Goal: Navigation & Orientation: Find specific page/section

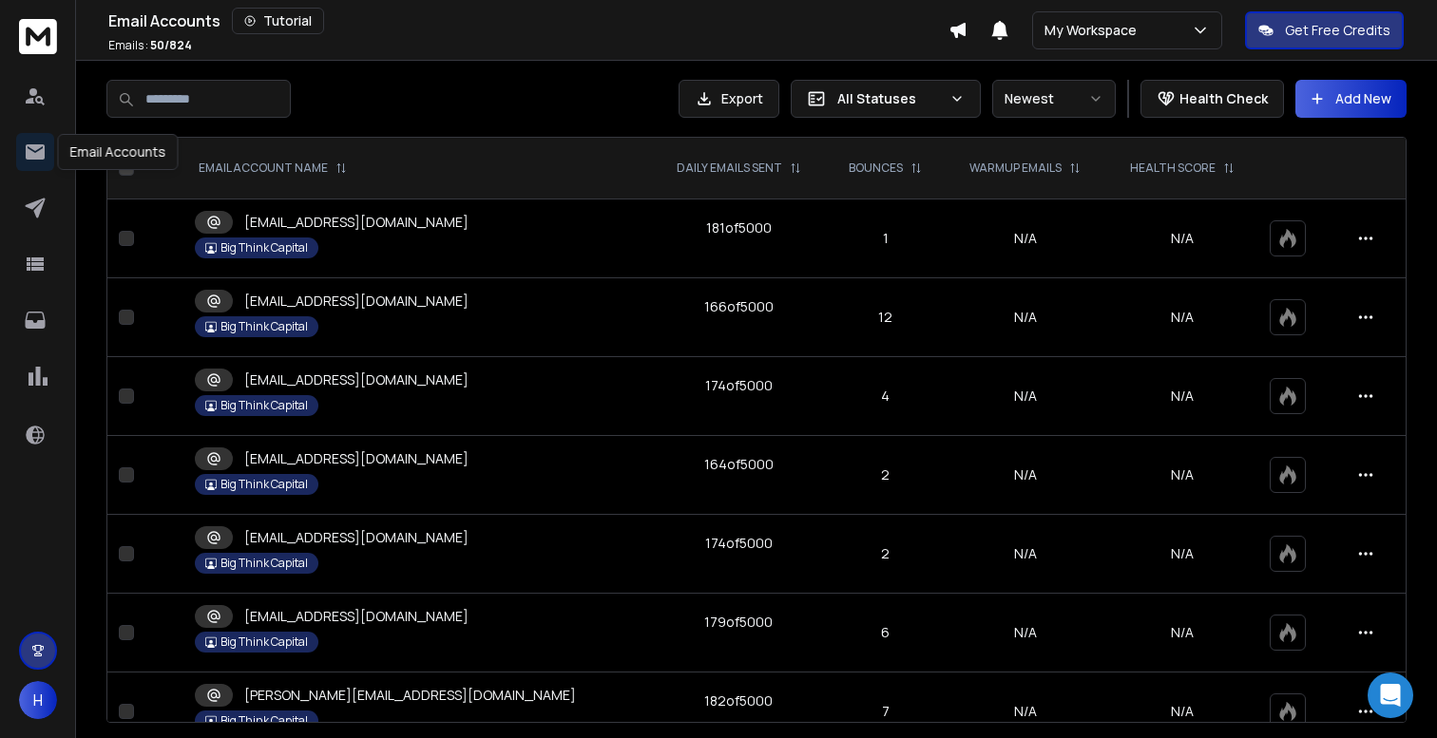
scroll to position [1207, 0]
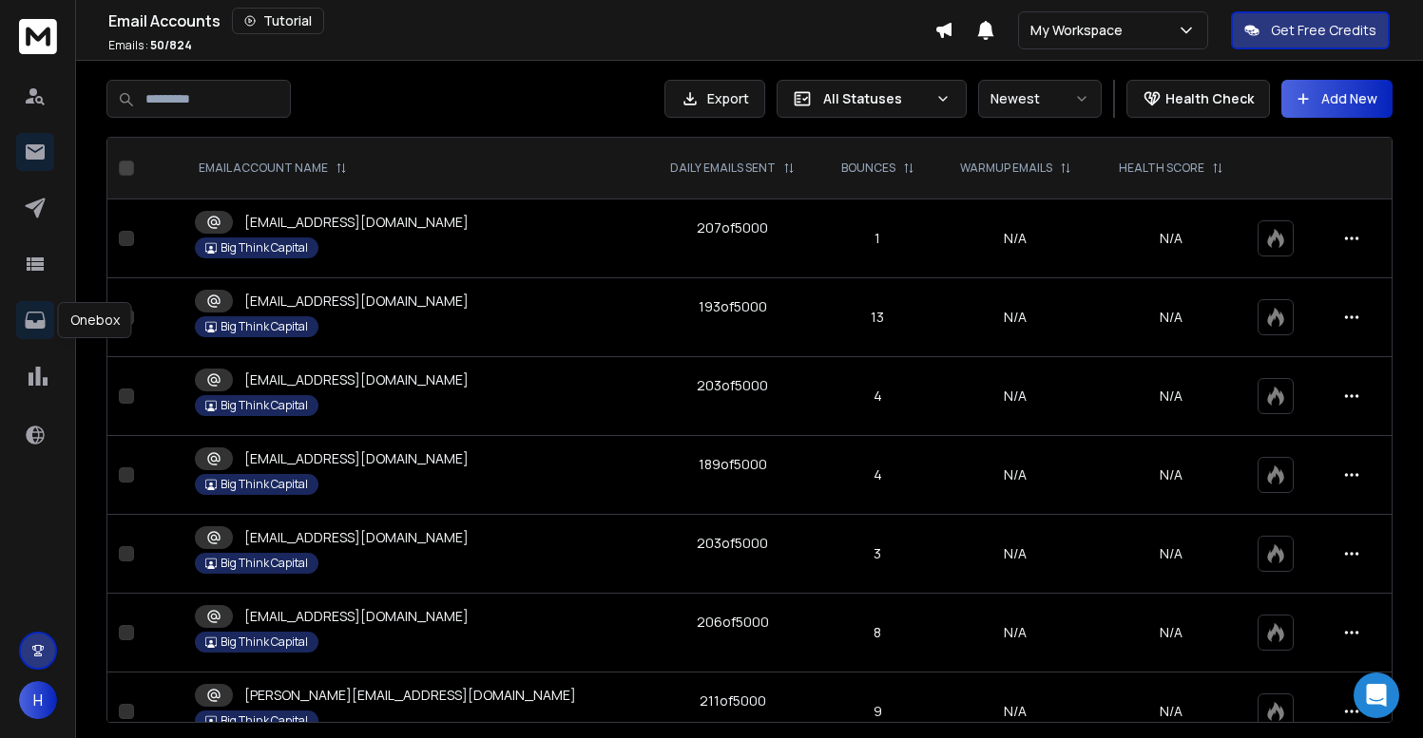
click at [38, 313] on icon at bounding box center [35, 320] width 20 height 17
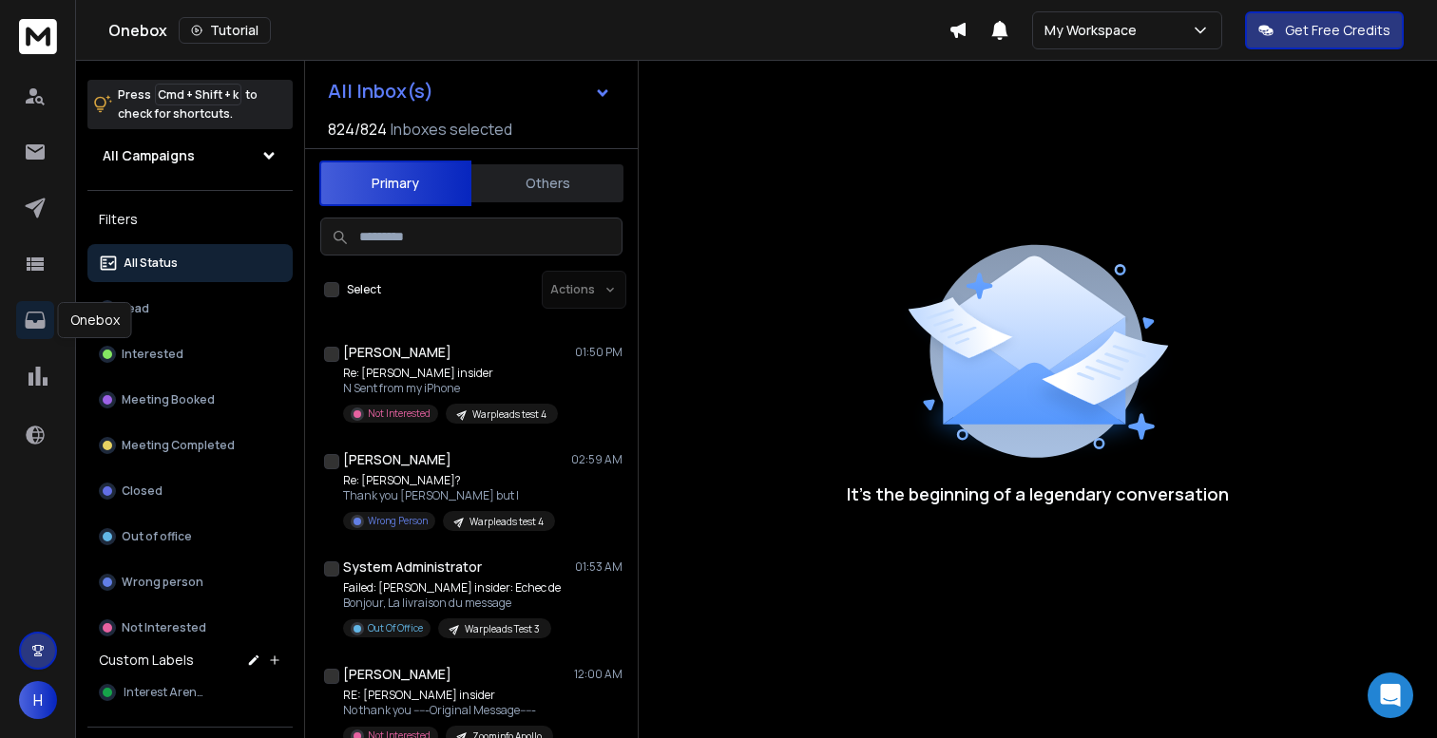
click at [483, 170] on button "Others" at bounding box center [547, 184] width 152 height 42
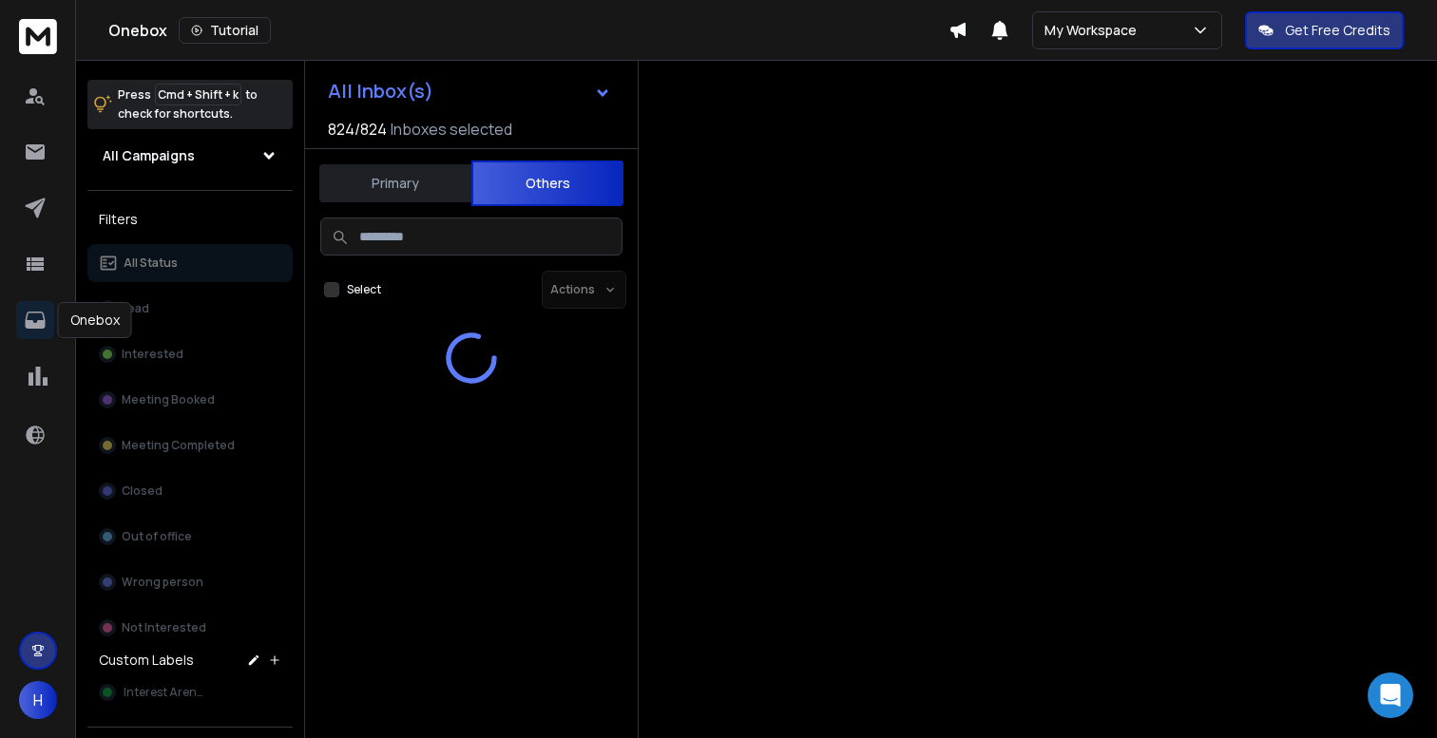
drag, startPoint x: 483, startPoint y: 170, endPoint x: 459, endPoint y: 173, distance: 23.9
click at [483, 171] on button "Others" at bounding box center [547, 184] width 152 height 46
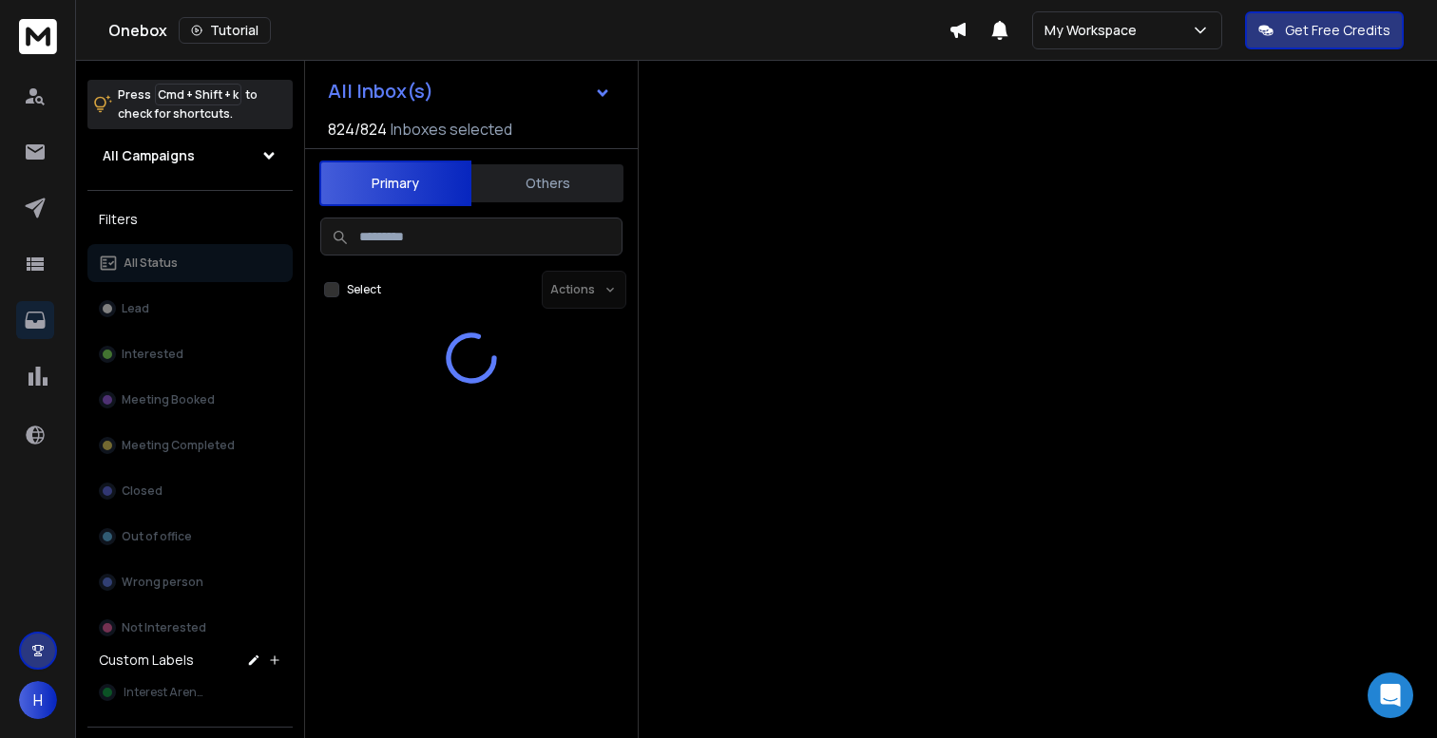
click at [401, 179] on button "Primary" at bounding box center [395, 184] width 152 height 46
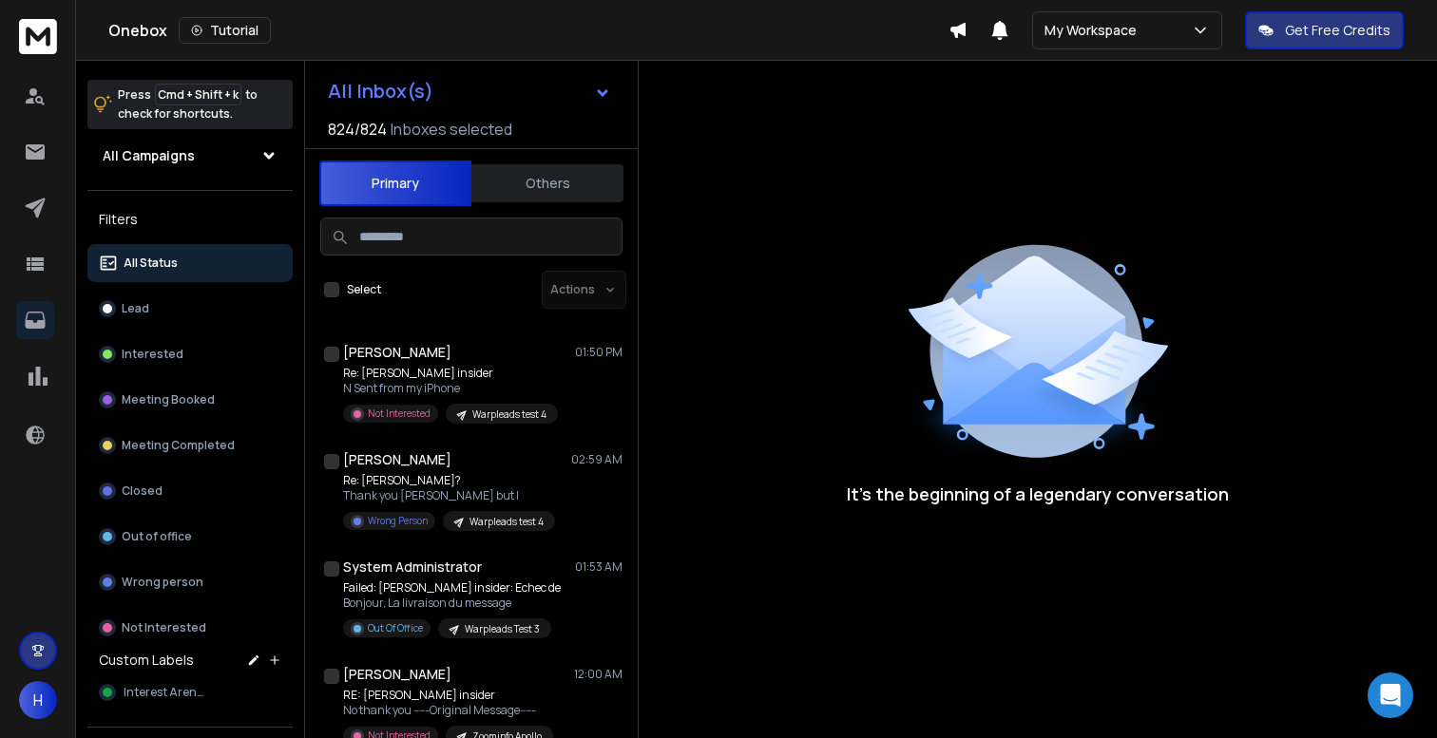
click at [498, 189] on button "Others" at bounding box center [547, 184] width 152 height 42
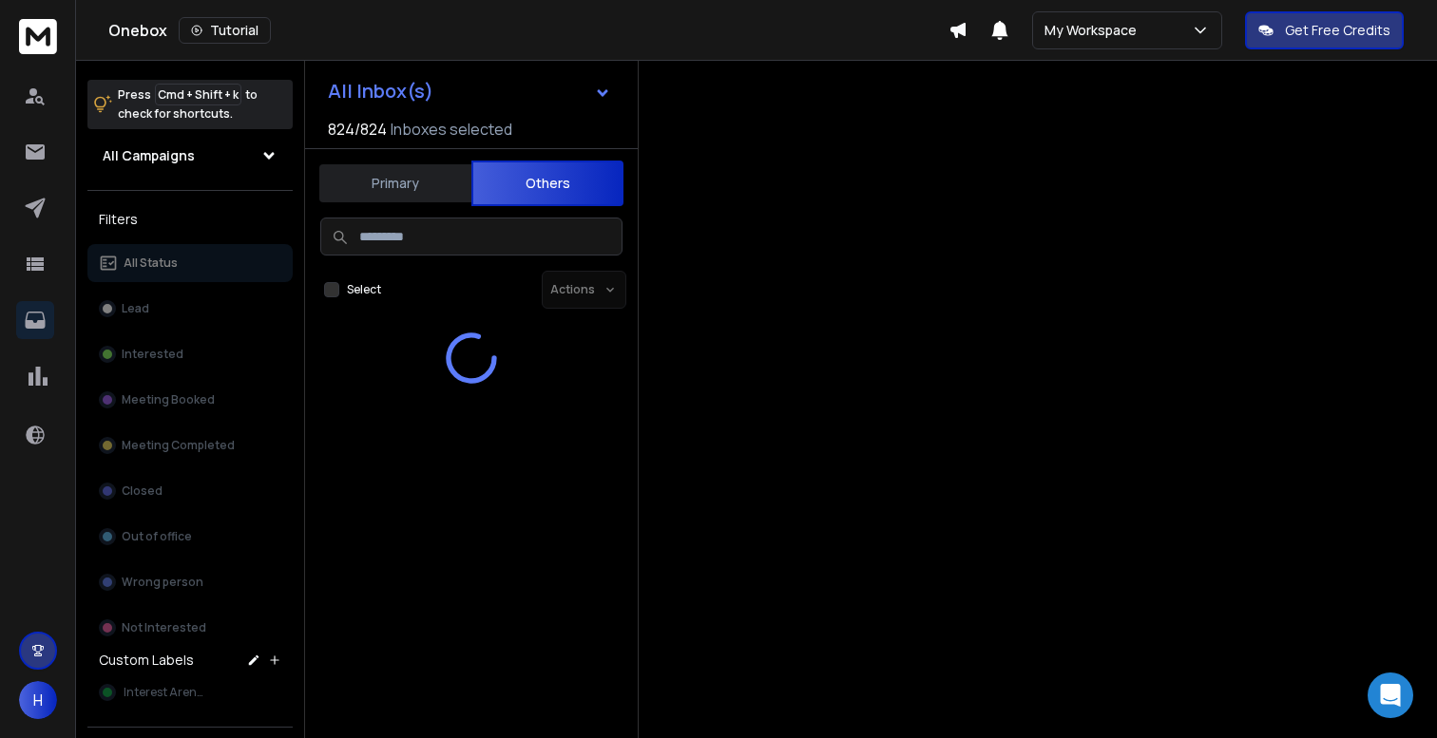
click at [498, 189] on button "Others" at bounding box center [547, 184] width 152 height 46
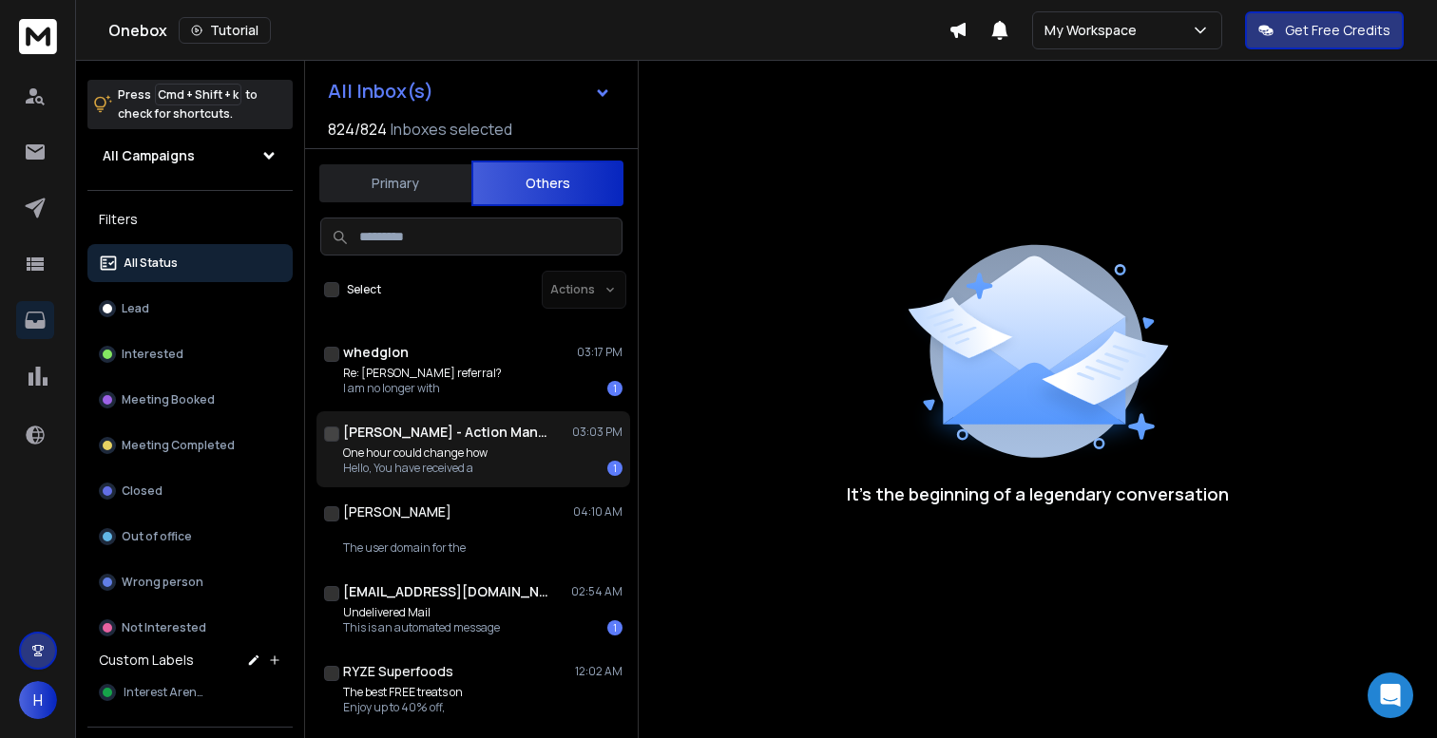
click at [488, 442] on div "Chris Scully - Action Management Pros 03:03 PM One hour could change how Hello,…" at bounding box center [482, 449] width 279 height 53
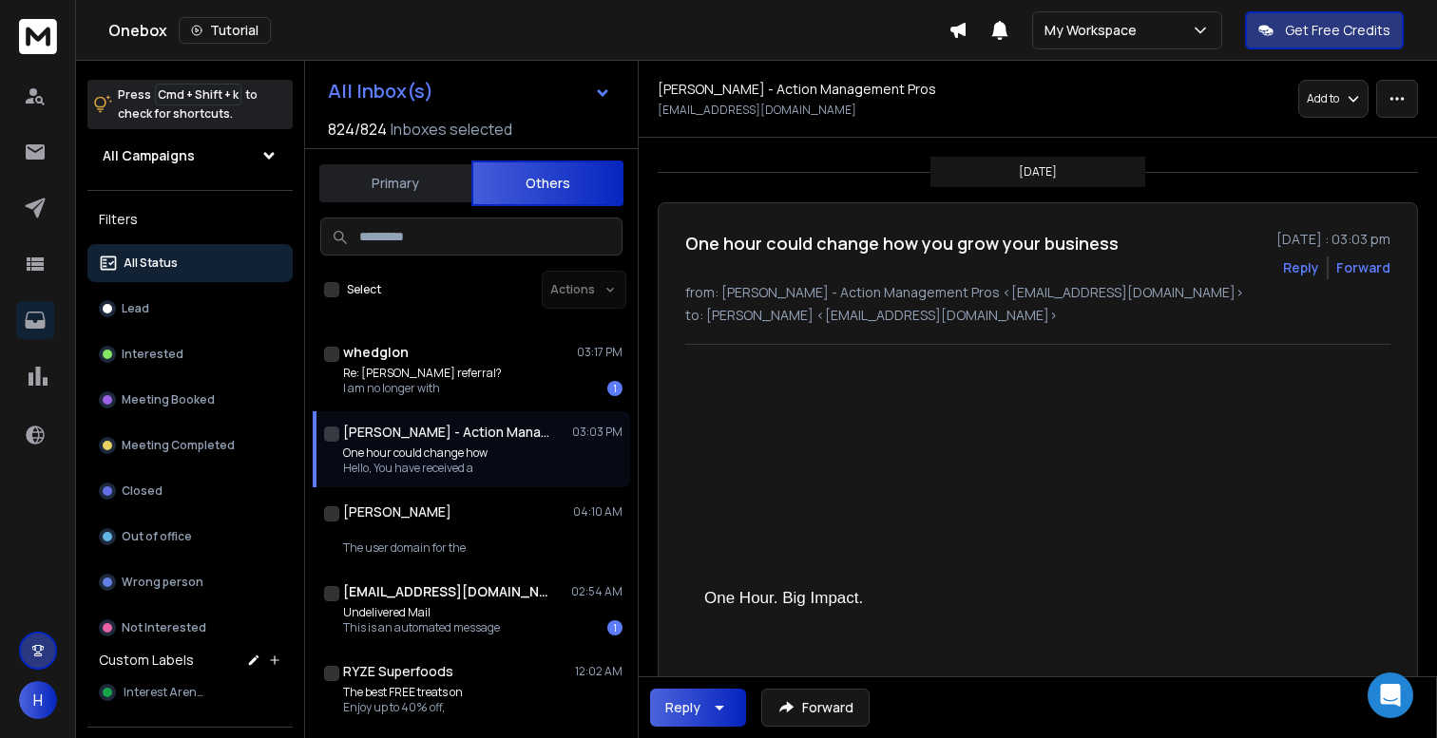
click at [418, 201] on button "Primary" at bounding box center [395, 184] width 152 height 42
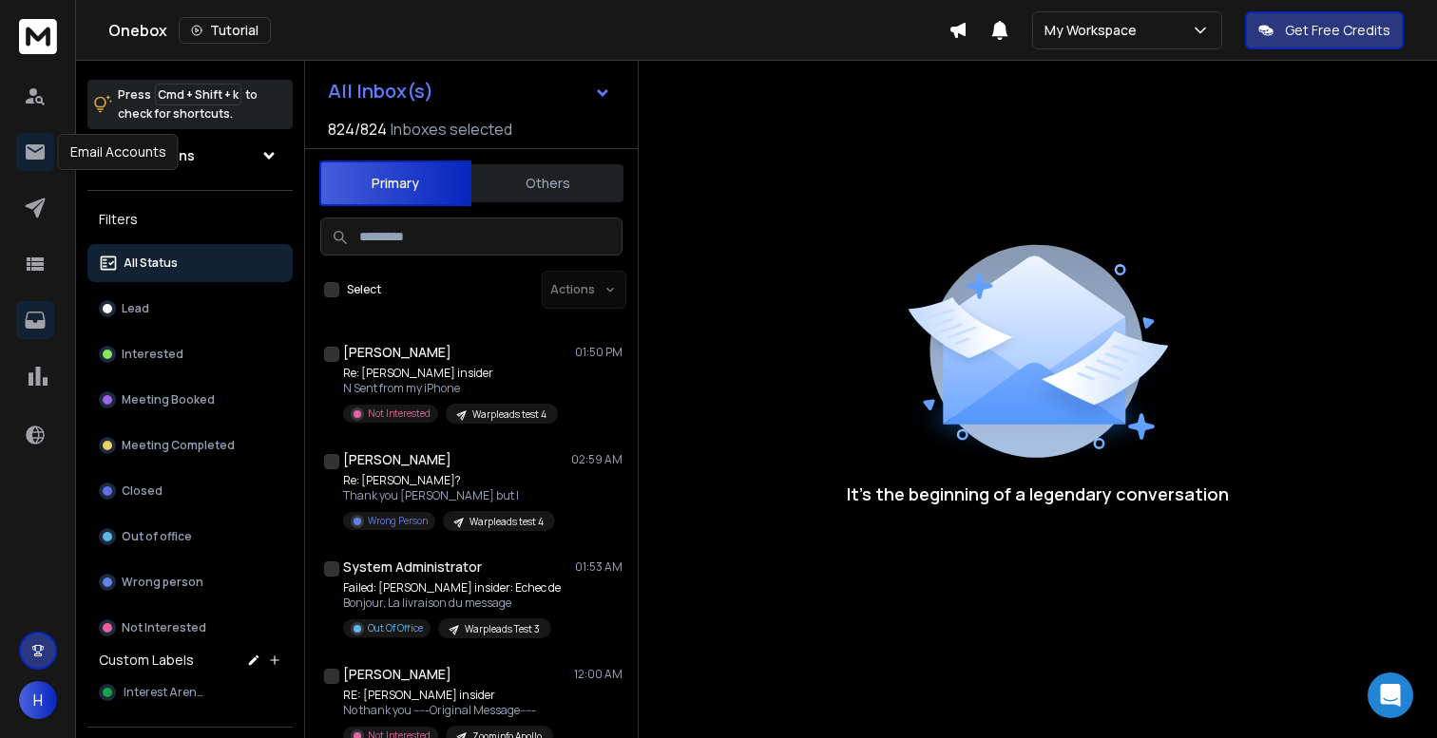
click at [41, 144] on icon at bounding box center [35, 151] width 19 height 15
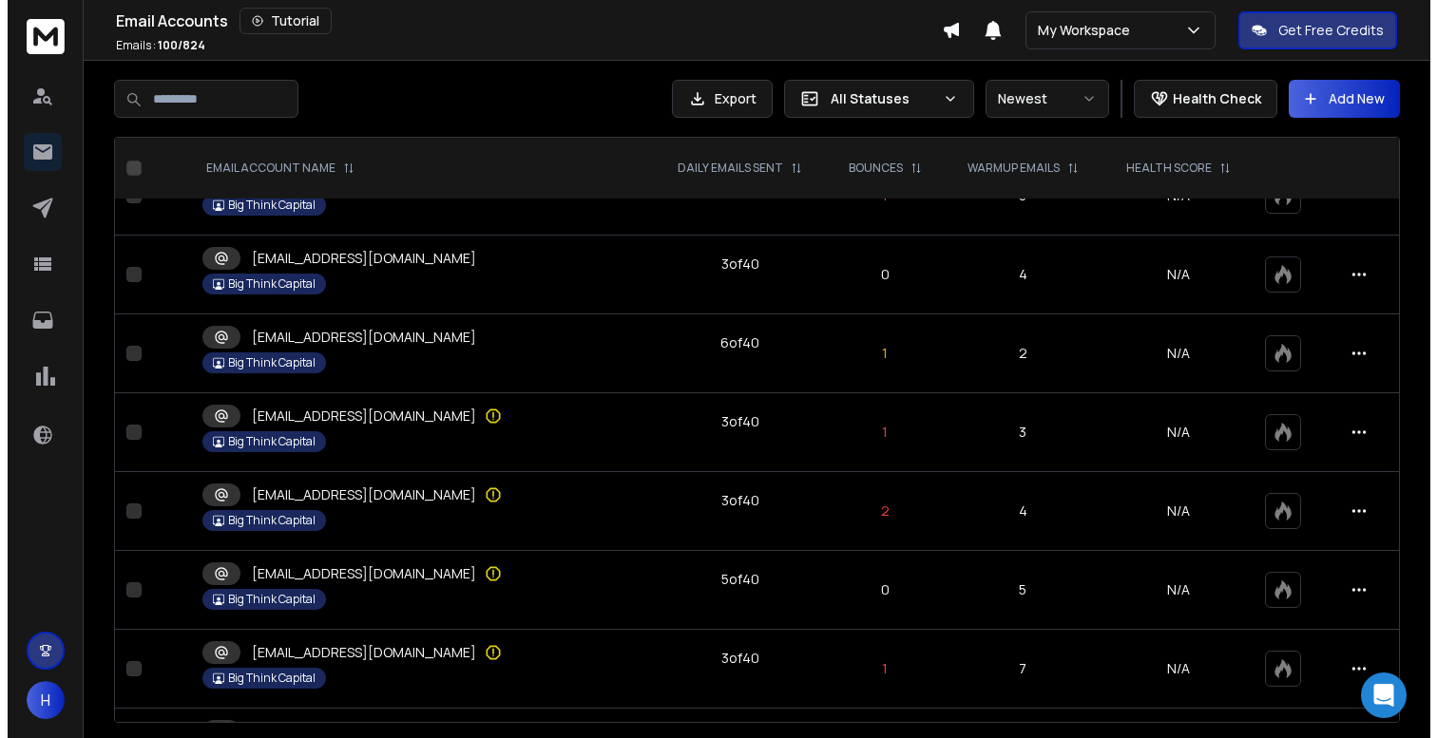
scroll to position [7392, 0]
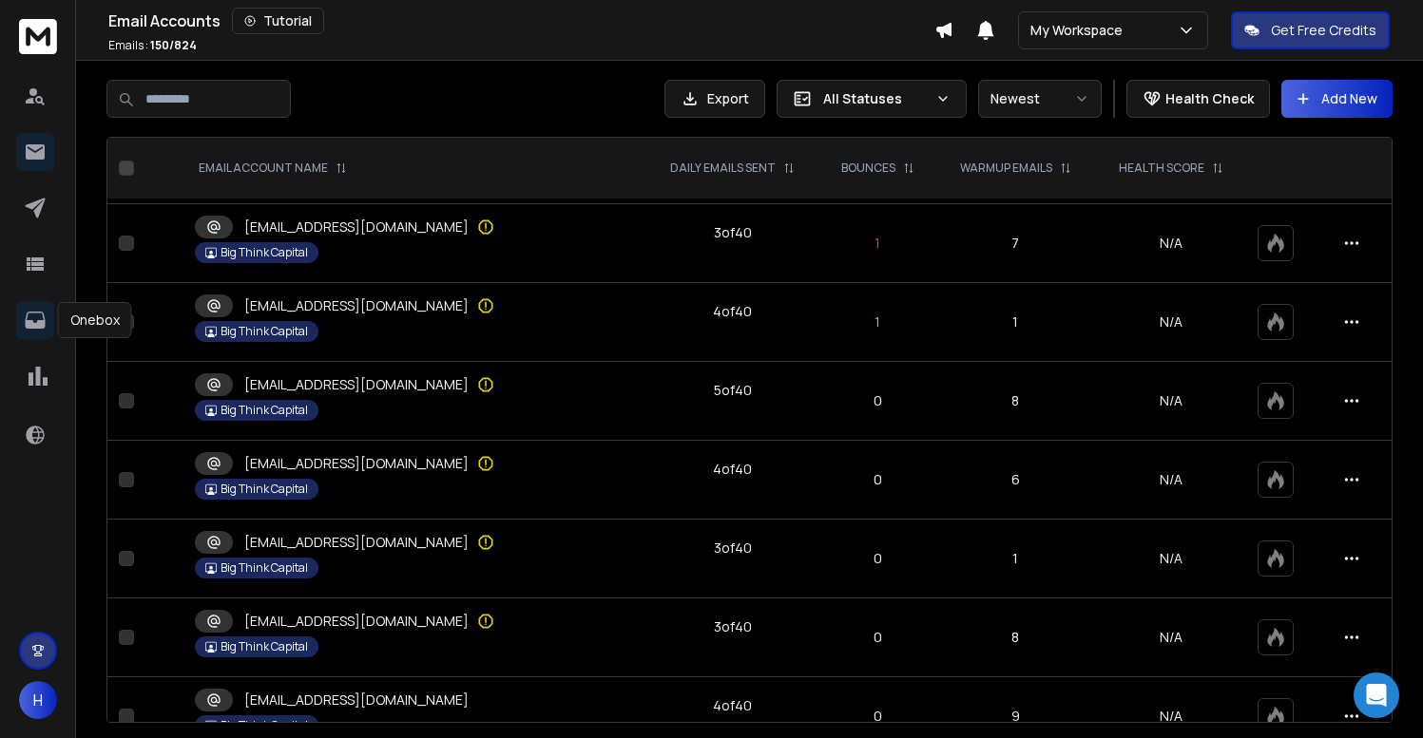
click at [30, 329] on icon at bounding box center [35, 320] width 23 height 23
